Goal: Task Accomplishment & Management: Manage account settings

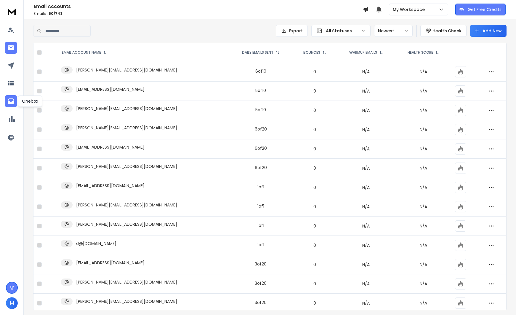
click at [8, 103] on icon at bounding box center [11, 100] width 6 height 5
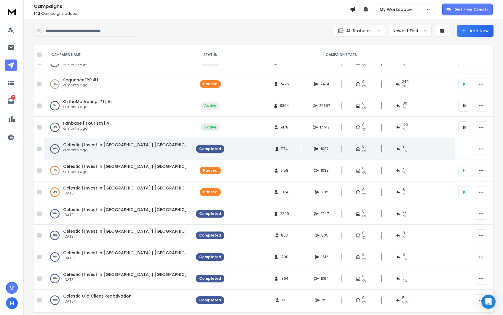
scroll to position [180, 0]
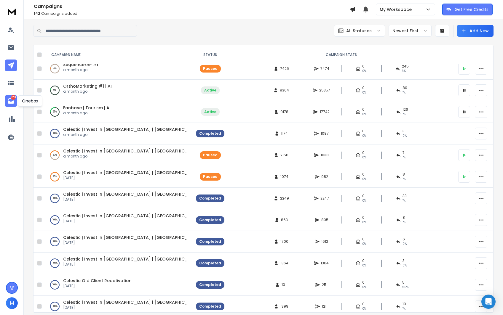
click at [13, 99] on p "8261" at bounding box center [13, 97] width 5 height 5
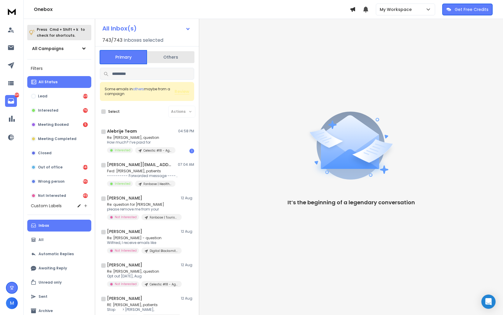
click at [162, 104] on div "Select Actions" at bounding box center [147, 110] width 104 height 14
click at [150, 140] on p "Re: [PERSON_NAME], question" at bounding box center [141, 137] width 68 height 5
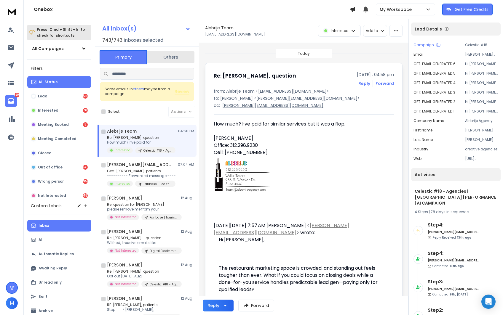
click at [470, 161] on p "http://www.alebrijeagency.com" at bounding box center [481, 158] width 33 height 5
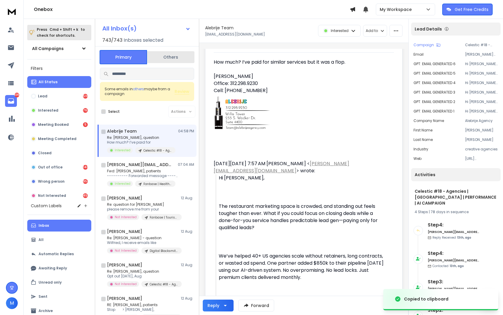
scroll to position [110, 0]
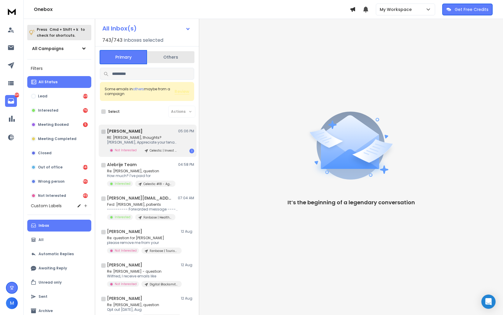
click at [137, 138] on p "RE: [PERSON_NAME], thoughts?" at bounding box center [142, 137] width 71 height 5
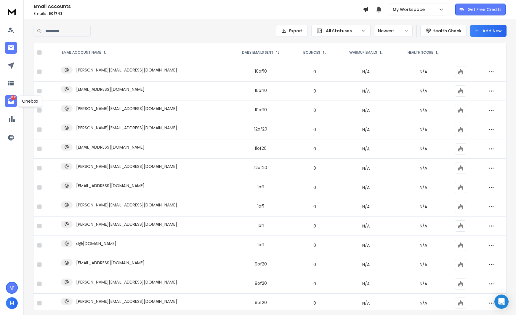
click at [9, 96] on link "8260" at bounding box center [11, 101] width 12 height 12
